Goal: Task Accomplishment & Management: Manage account settings

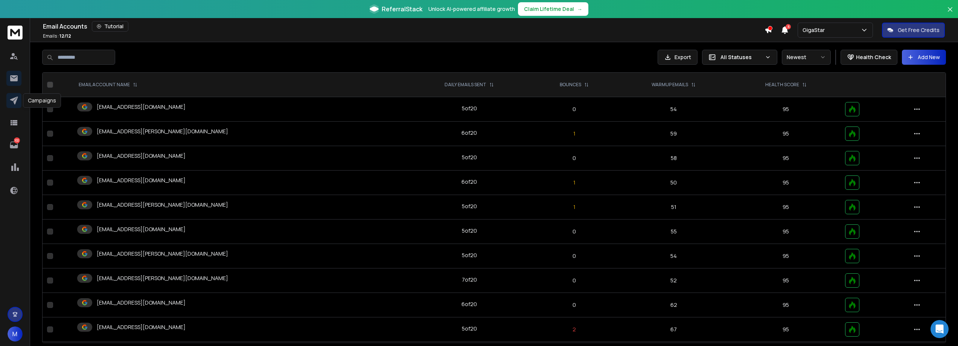
click at [13, 103] on icon at bounding box center [13, 100] width 9 height 9
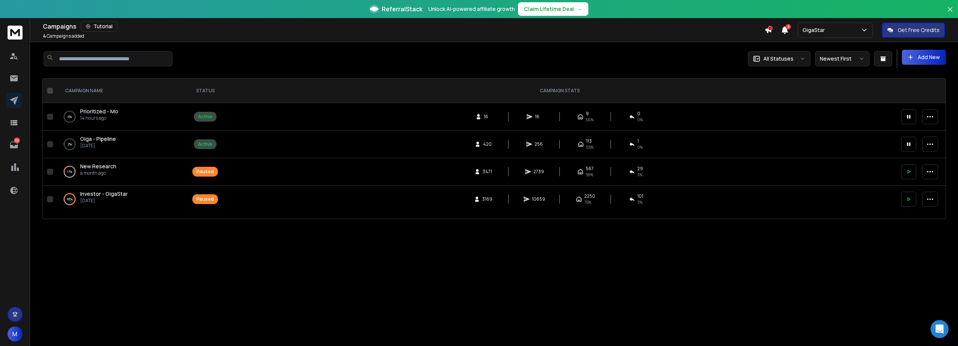
click at [134, 115] on div "0 % Prioritized - Mo 14 hours ago" at bounding box center [122, 117] width 117 height 18
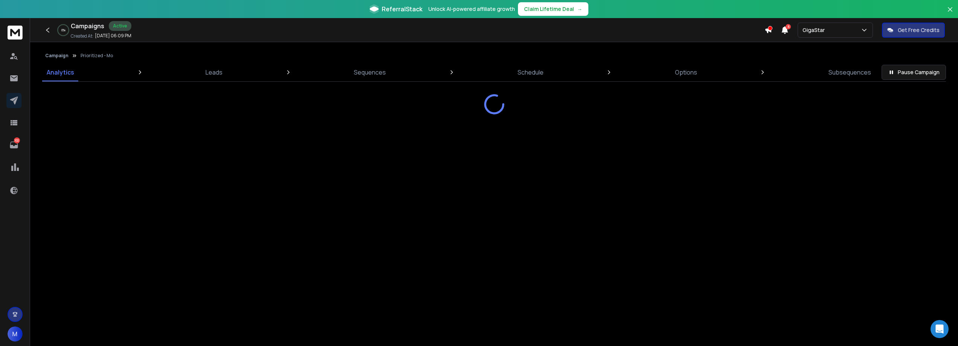
click at [228, 65] on div "Analytics Leads Sequences Schedule Options Subsequences" at bounding box center [458, 72] width 833 height 18
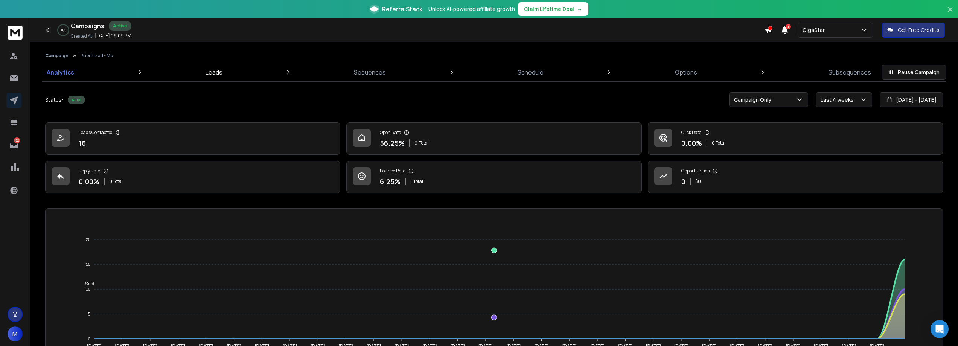
click at [221, 73] on p "Leads" at bounding box center [213, 72] width 17 height 9
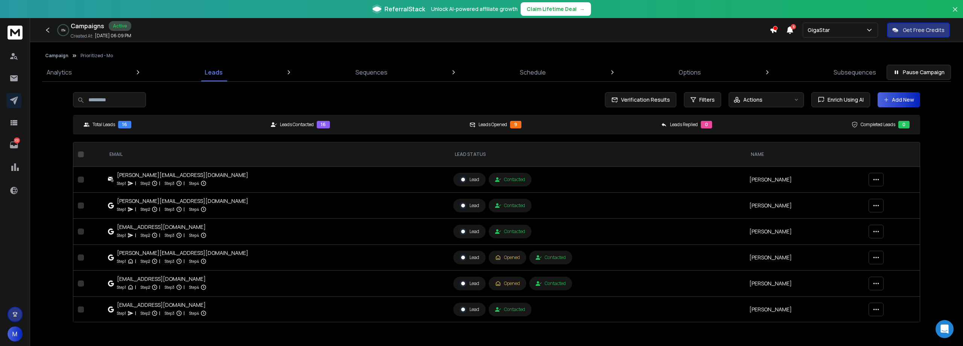
click at [890, 95] on button "Add New" at bounding box center [899, 99] width 43 height 15
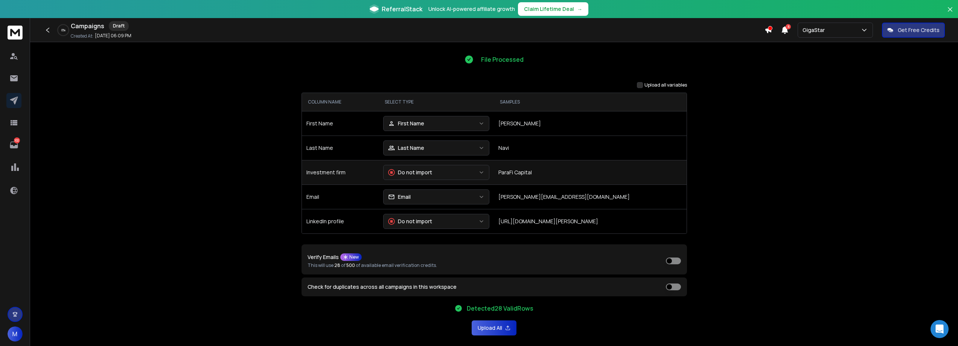
scroll to position [70, 0]
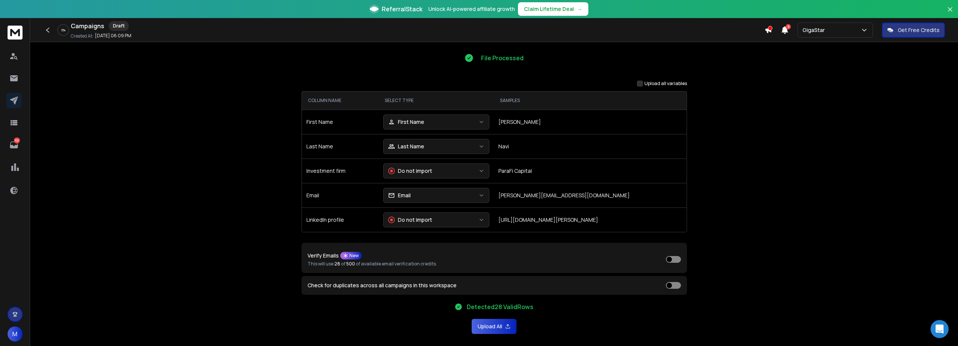
click at [484, 326] on button "Upload All" at bounding box center [494, 326] width 45 height 15
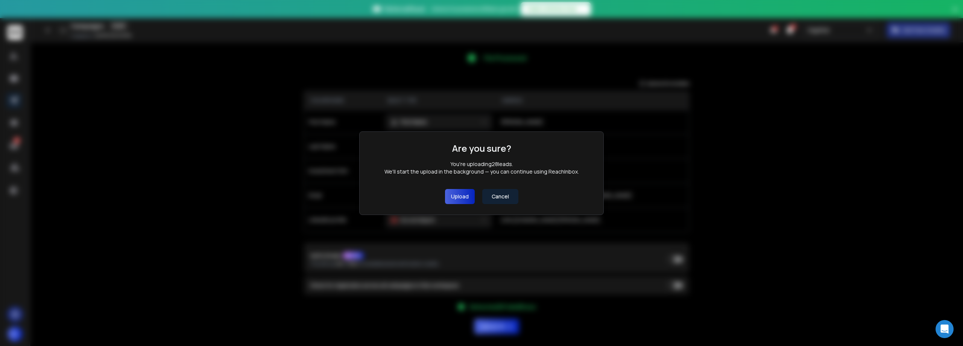
click at [466, 200] on button "Upload" at bounding box center [460, 196] width 30 height 15
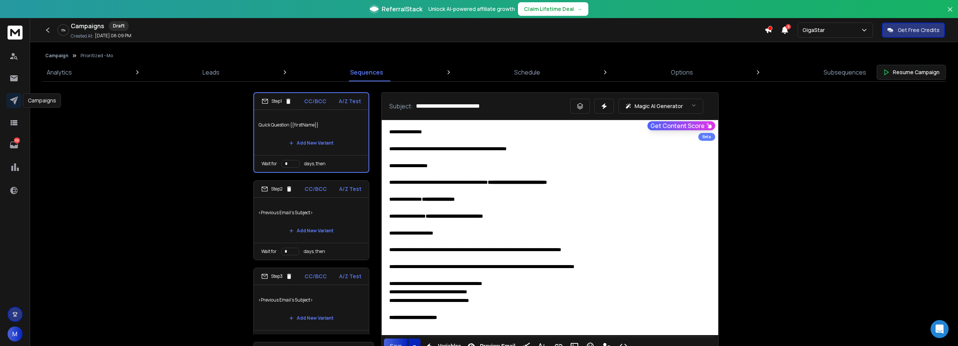
click at [10, 102] on icon at bounding box center [13, 100] width 9 height 9
